Goal: Information Seeking & Learning: Stay updated

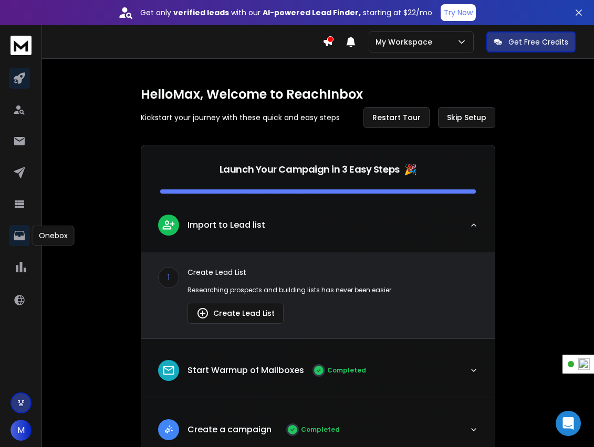
click at [22, 239] on icon at bounding box center [19, 235] width 11 height 9
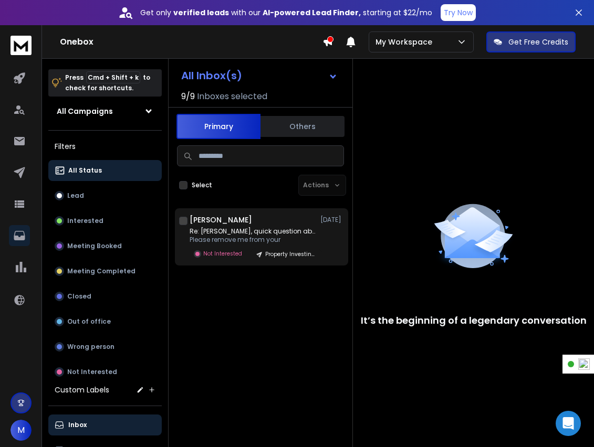
click at [228, 234] on p "Re: [PERSON_NAME], quick question about" at bounding box center [253, 231] width 126 height 8
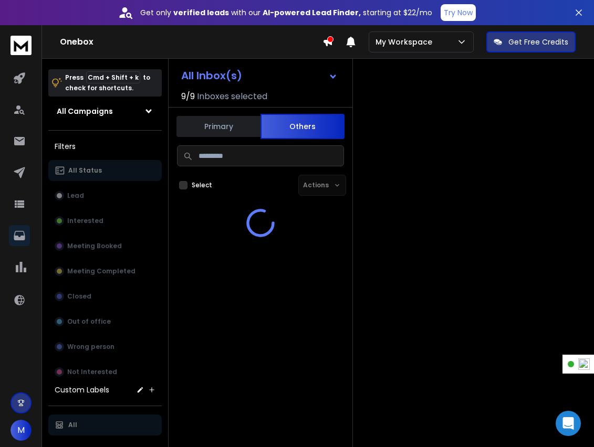
click at [285, 135] on button "Others" at bounding box center [302, 126] width 84 height 25
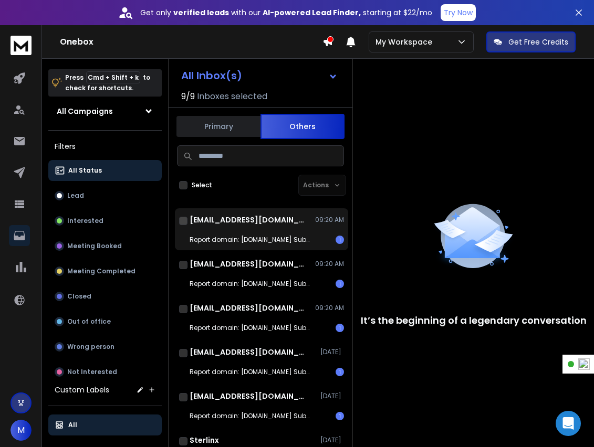
click at [233, 226] on div "[EMAIL_ADDRESS][DOMAIN_NAME] 09:20 AM Report domain: [DOMAIN_NAME] Submitter: […" at bounding box center [267, 229] width 154 height 29
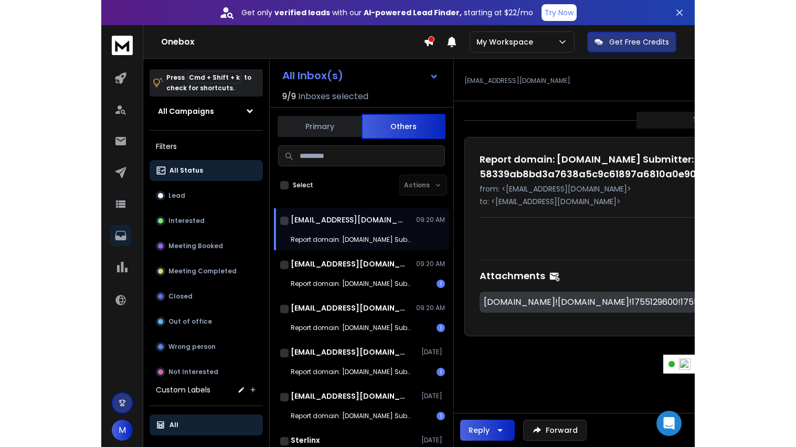
scroll to position [0, 36]
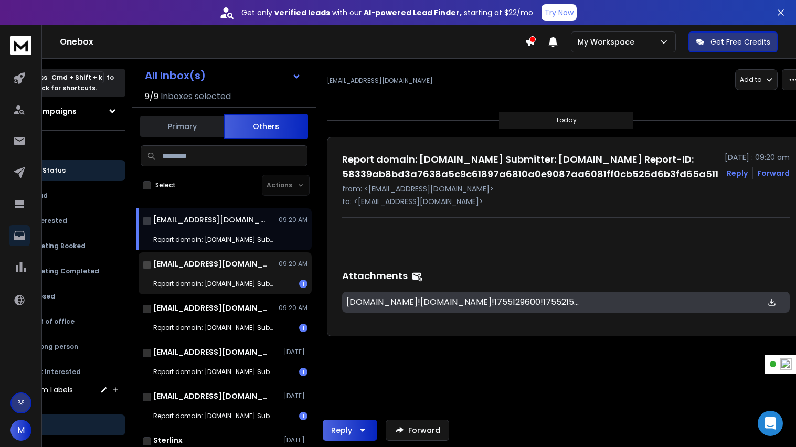
click at [248, 276] on div "Report domain: [DOMAIN_NAME] Submitter: [DOMAIN_NAME] 1" at bounding box center [230, 279] width 154 height 17
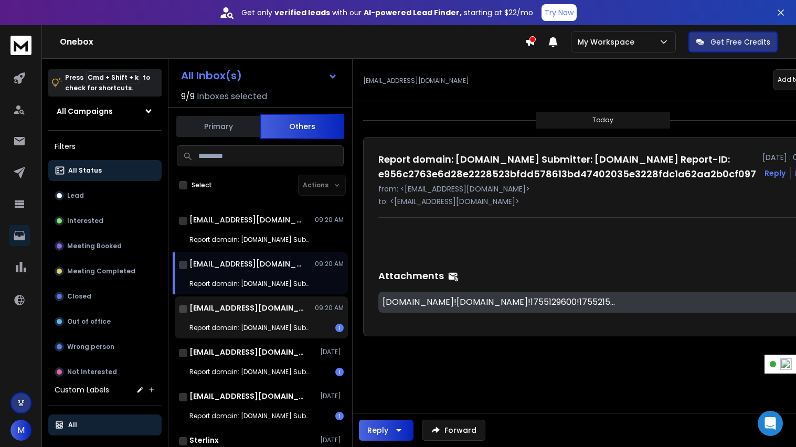
scroll to position [89, 0]
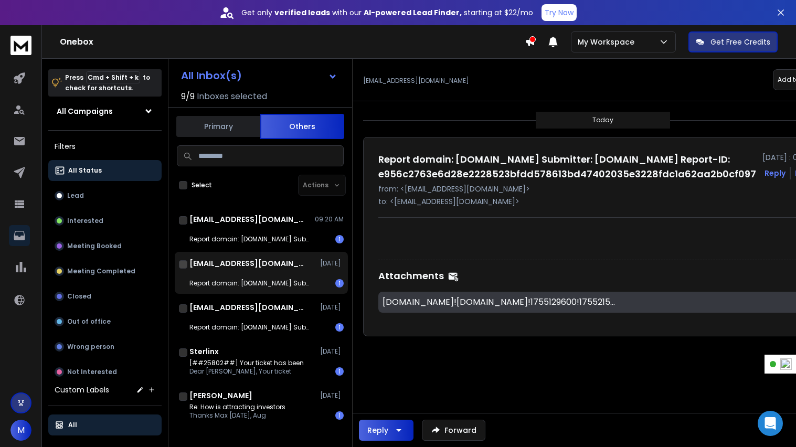
click at [252, 271] on div "Report domain: [DOMAIN_NAME] Submitter: [DOMAIN_NAME] 1" at bounding box center [267, 279] width 154 height 17
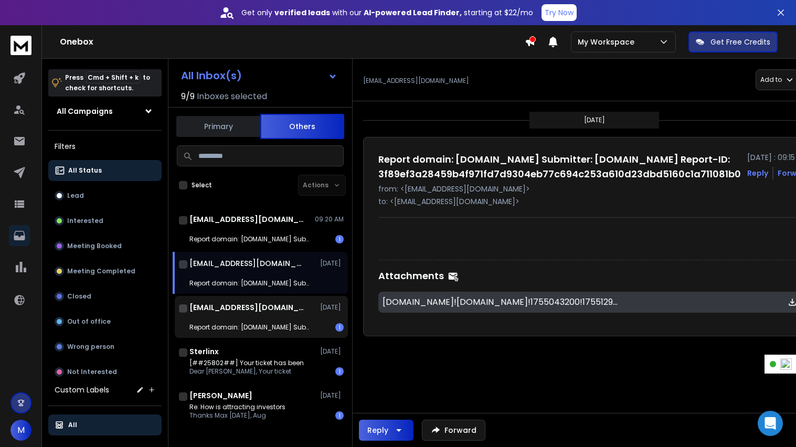
click at [251, 303] on h1 "[EMAIL_ADDRESS][DOMAIN_NAME]" at bounding box center [247, 307] width 115 height 10
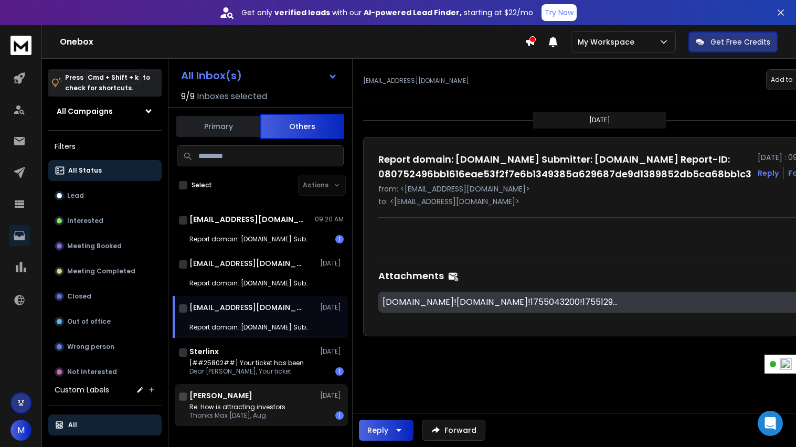
click at [267, 406] on p "Re: How is attracting investors" at bounding box center [238, 407] width 96 height 8
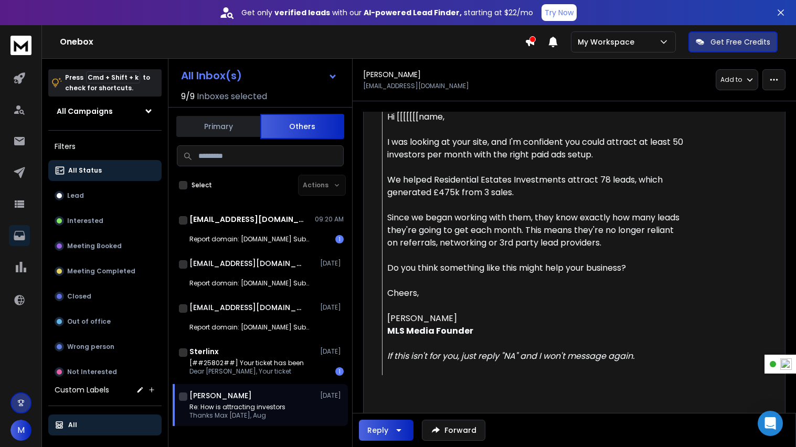
scroll to position [177, 0]
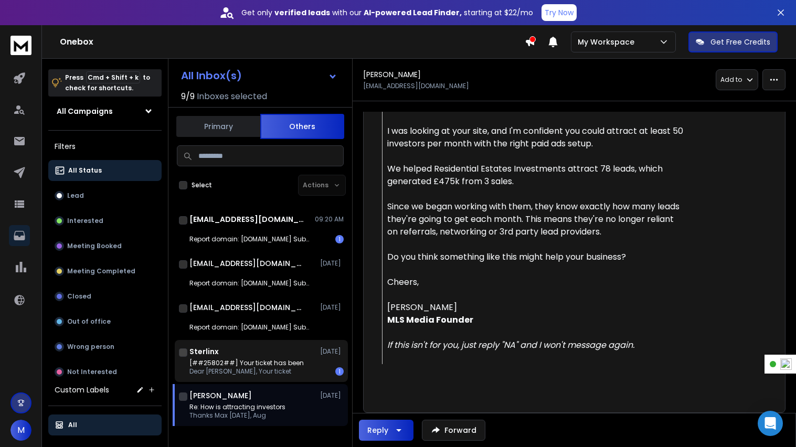
click at [268, 363] on p "[##25802##] Your ticket has been" at bounding box center [247, 363] width 114 height 8
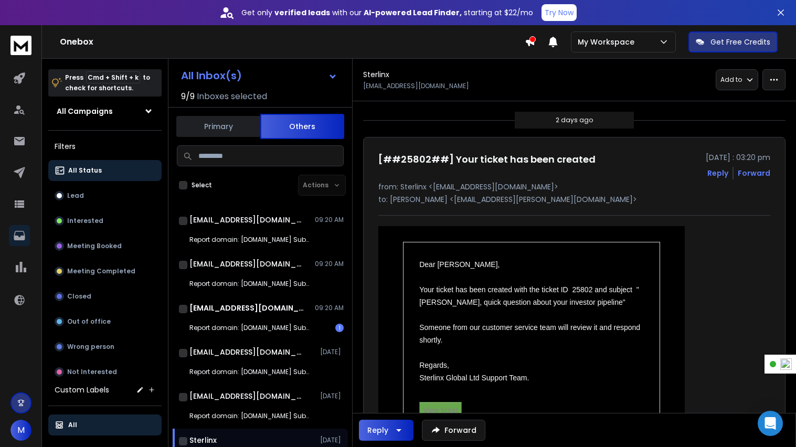
scroll to position [106, 0]
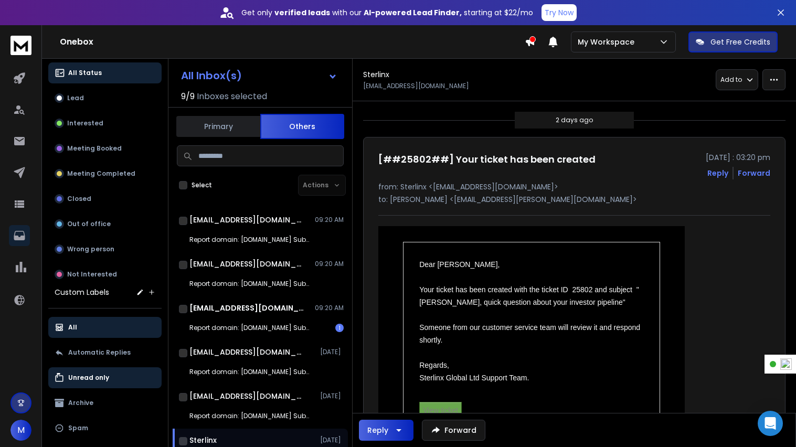
click at [93, 374] on p "Unread only" at bounding box center [88, 378] width 41 height 8
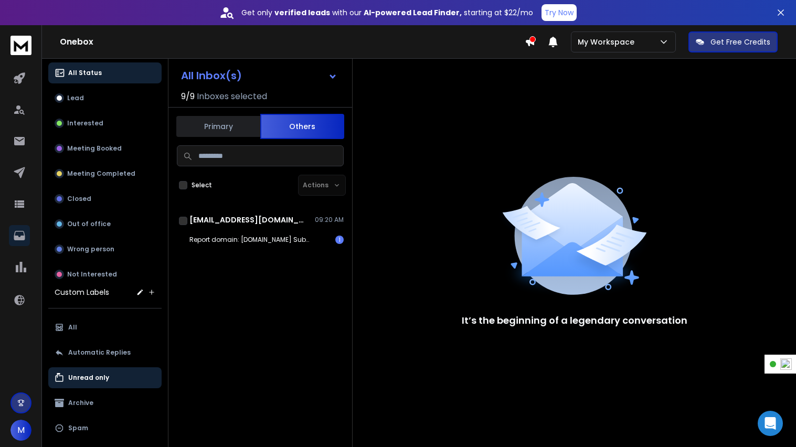
click at [269, 261] on div "[EMAIL_ADDRESS][DOMAIN_NAME] 09:20 AM Report domain: [DOMAIN_NAME] Submitter: […" at bounding box center [261, 283] width 184 height 155
click at [265, 251] on div "[EMAIL_ADDRESS][DOMAIN_NAME] 09:20 AM Report domain: [DOMAIN_NAME] Submitter: […" at bounding box center [261, 283] width 184 height 155
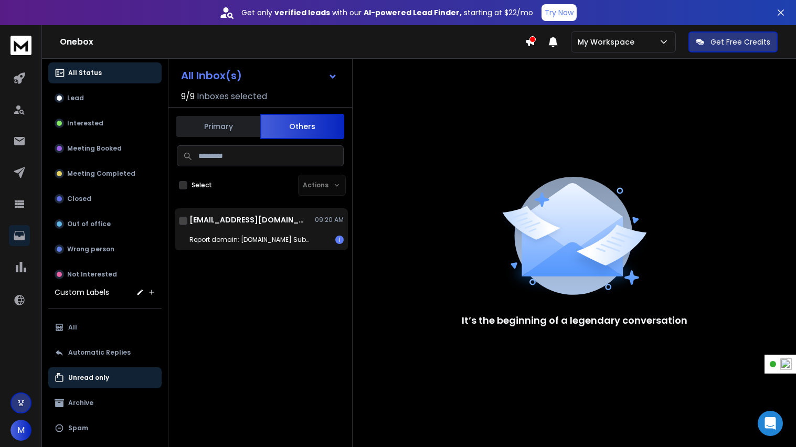
click at [269, 238] on p "Report domain: [DOMAIN_NAME] Submitter: [DOMAIN_NAME]" at bounding box center [253, 240] width 126 height 8
